Goal: Task Accomplishment & Management: Manage account settings

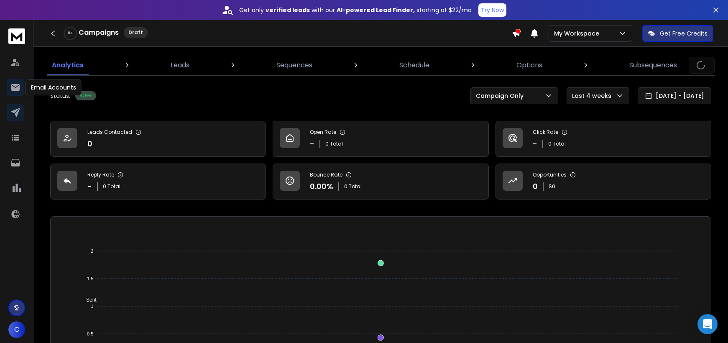
click at [14, 91] on icon at bounding box center [15, 87] width 10 height 10
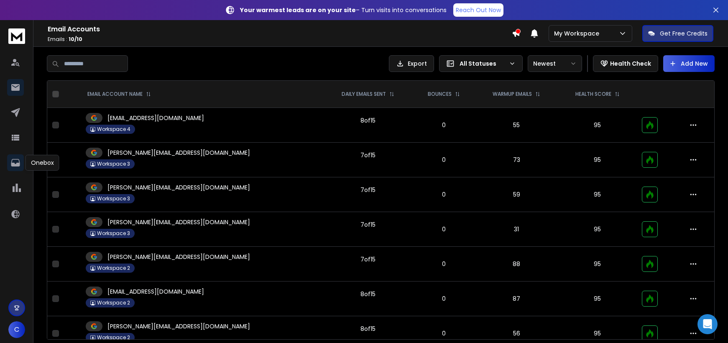
click at [18, 164] on icon at bounding box center [15, 163] width 9 height 8
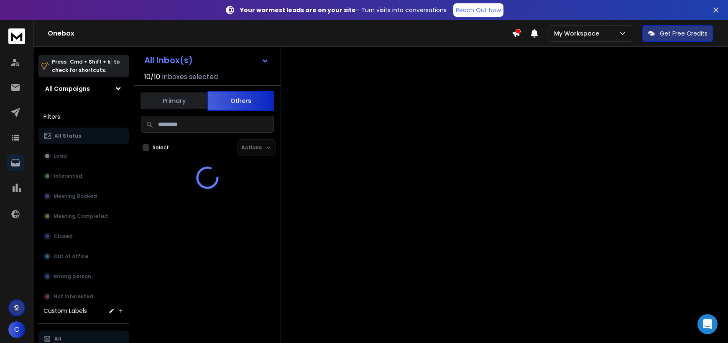
click at [237, 100] on button "Others" at bounding box center [241, 101] width 67 height 20
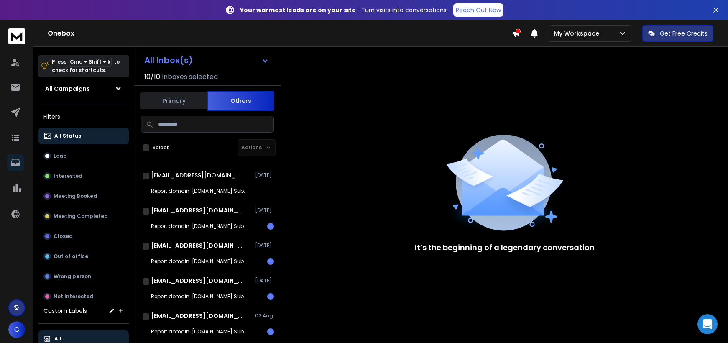
click at [180, 103] on button "Primary" at bounding box center [174, 101] width 67 height 18
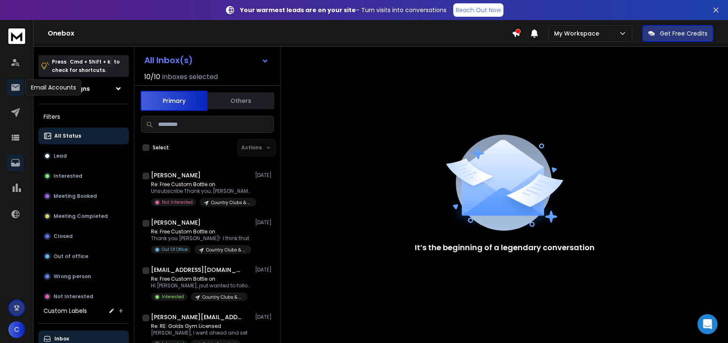
click at [17, 89] on icon at bounding box center [15, 87] width 8 height 7
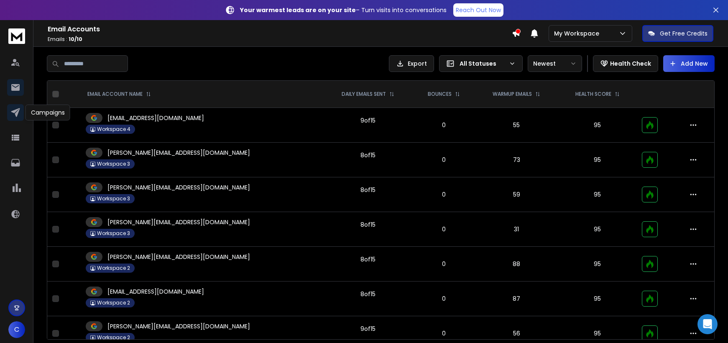
click at [14, 113] on icon at bounding box center [15, 112] width 9 height 9
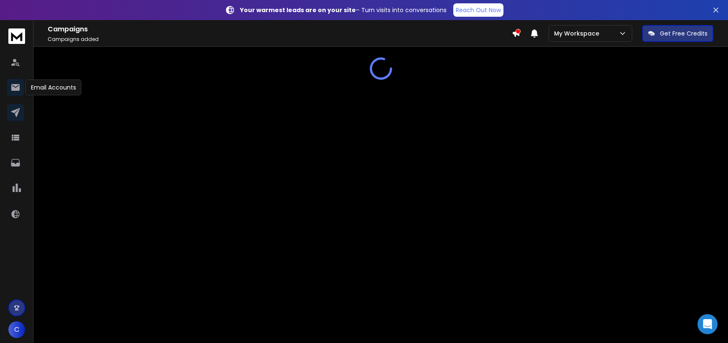
click at [19, 89] on icon at bounding box center [15, 87] width 8 height 7
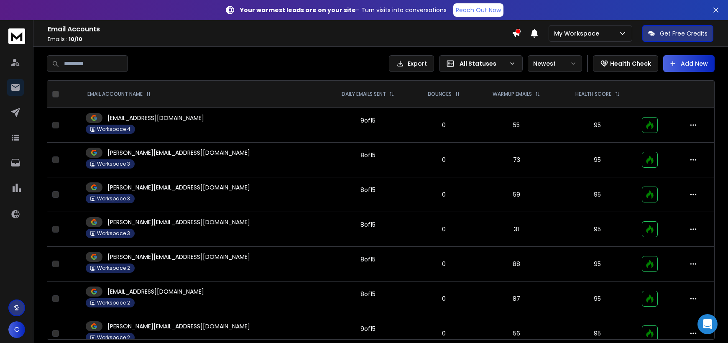
click at [685, 123] on button at bounding box center [693, 125] width 32 height 14
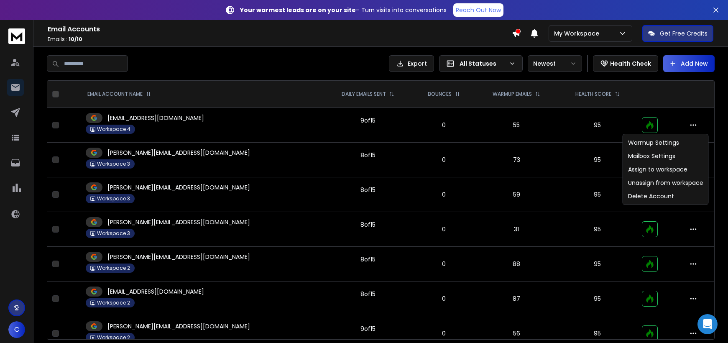
click at [254, 132] on div "Workspace 4" at bounding box center [202, 129] width 232 height 9
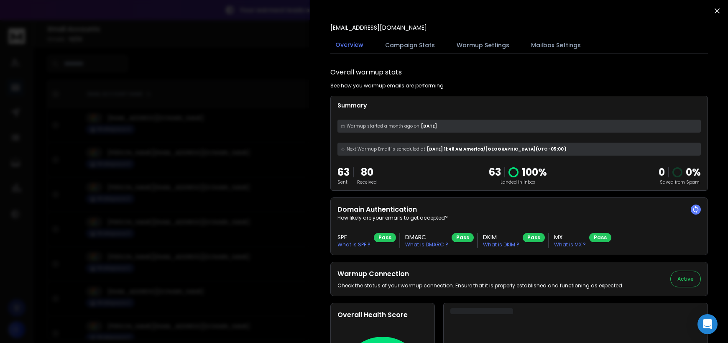
click at [715, 9] on icon "button" at bounding box center [717, 11] width 8 height 8
